Goal: Check status: Check status

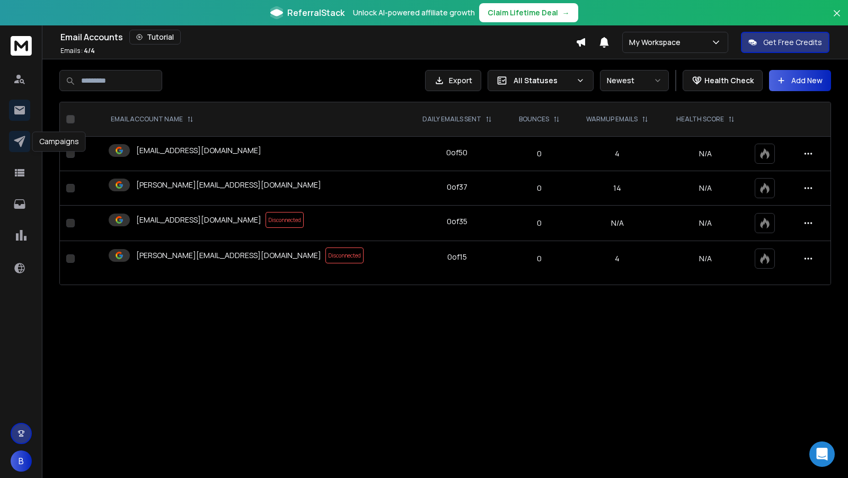
click at [24, 139] on icon at bounding box center [19, 141] width 13 height 13
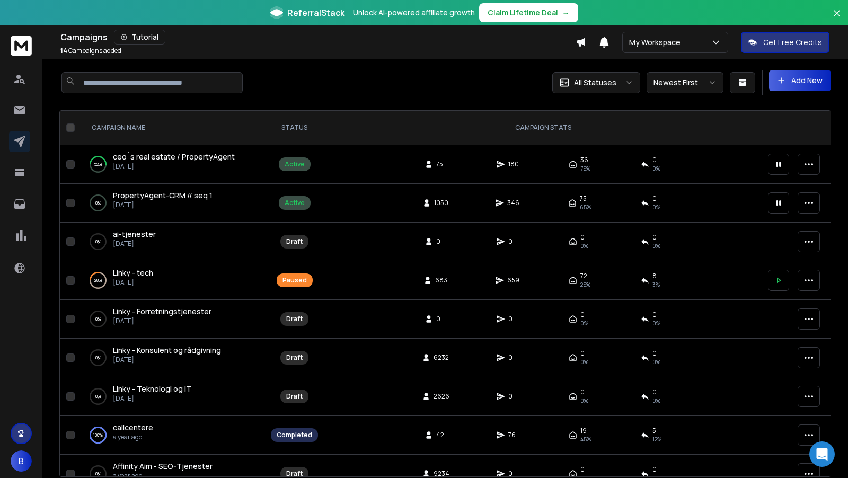
click at [842, 14] on button "Close banner" at bounding box center [837, 18] width 14 height 25
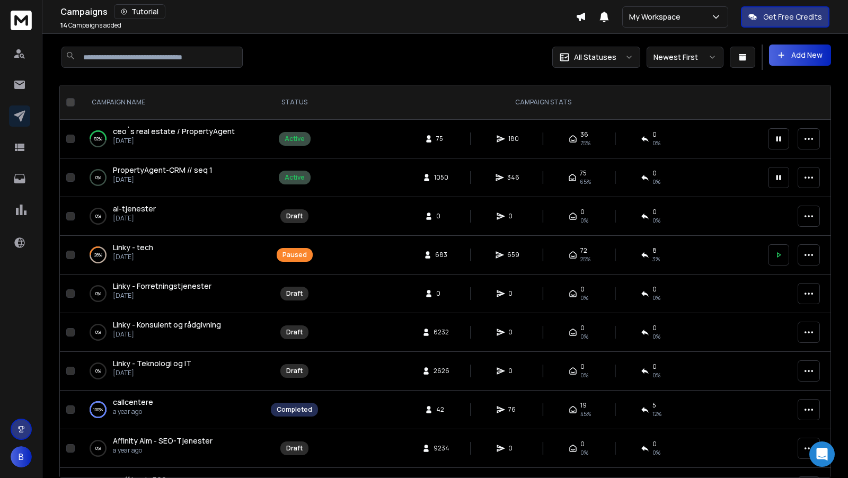
click at [358, 178] on div "1050 346 75 65 % 0 0 %" at bounding box center [543, 177] width 424 height 17
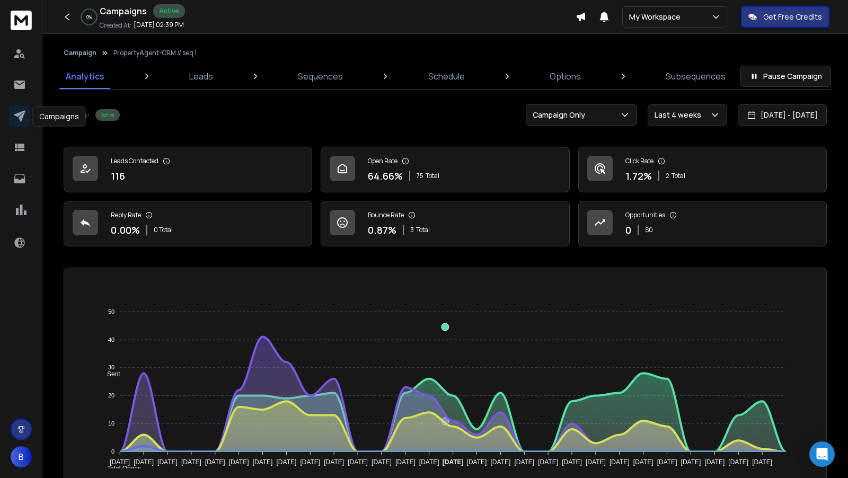
click at [23, 119] on icon at bounding box center [19, 116] width 13 height 13
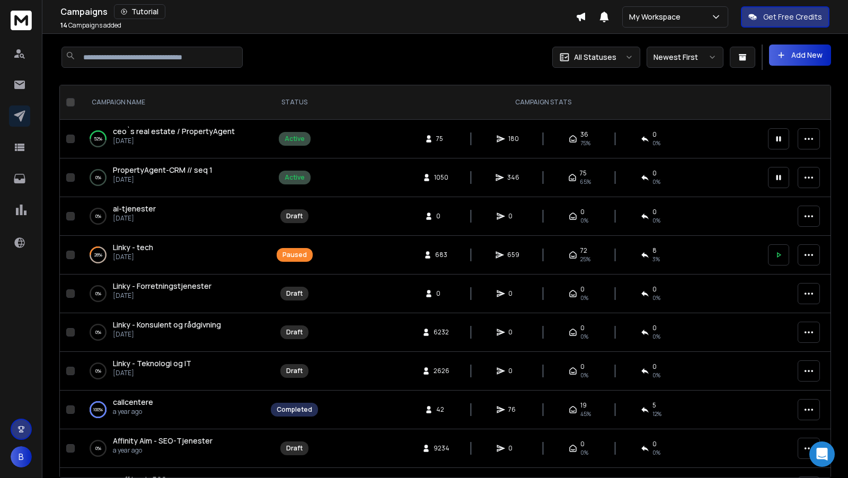
click at [215, 134] on span "ceo`s real estate / PropertyAgent" at bounding box center [174, 131] width 122 height 10
